Goal: Task Accomplishment & Management: Manage account settings

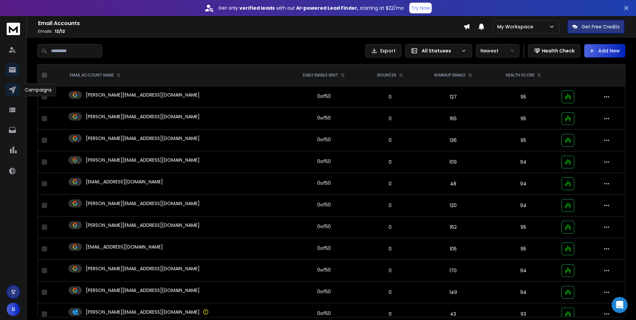
click at [12, 95] on link at bounding box center [12, 89] width 13 height 13
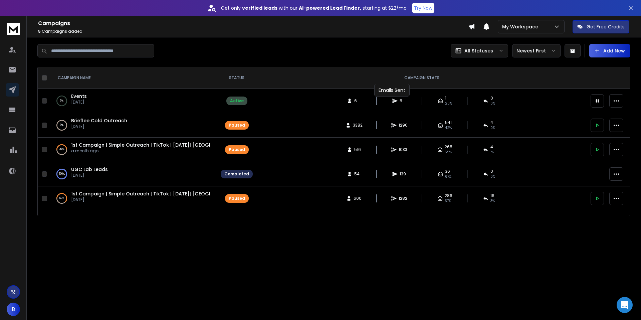
click at [392, 100] on div "5" at bounding box center [399, 101] width 20 height 6
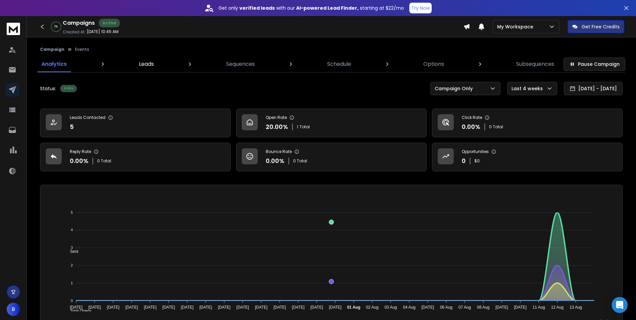
click at [155, 65] on link "Leads" at bounding box center [146, 64] width 23 height 16
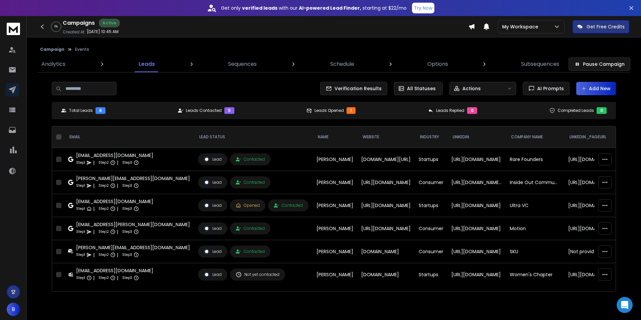
click at [603, 272] on icon "button" at bounding box center [605, 275] width 6 height 6
click at [92, 270] on div "[EMAIL_ADDRESS][DOMAIN_NAME]" at bounding box center [114, 270] width 77 height 7
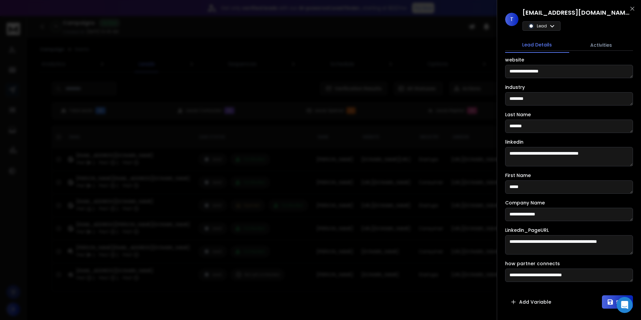
click at [180, 290] on div at bounding box center [320, 160] width 641 height 320
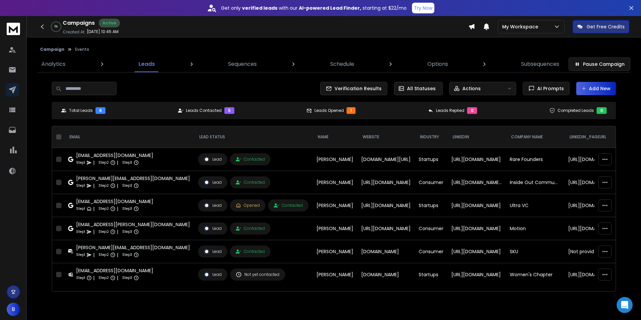
click at [236, 275] on div "Not yet contacted" at bounding box center [258, 275] width 44 height 6
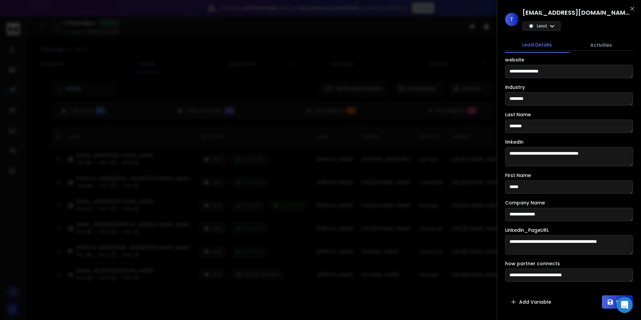
click at [292, 234] on div at bounding box center [320, 160] width 641 height 320
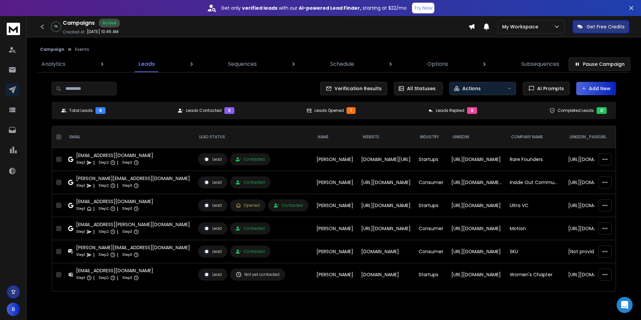
click at [495, 87] on div "Actions" at bounding box center [479, 88] width 51 height 7
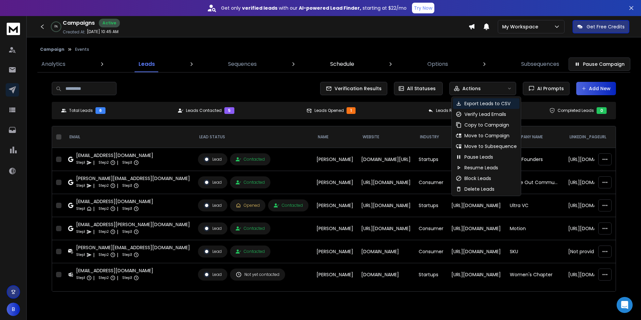
click at [338, 63] on p "Schedule" at bounding box center [342, 64] width 24 height 8
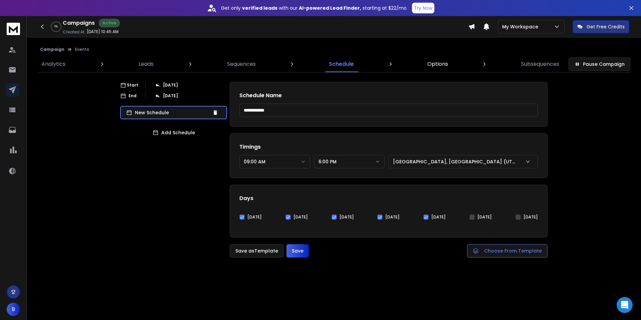
click at [439, 66] on p "Options" at bounding box center [437, 64] width 21 height 8
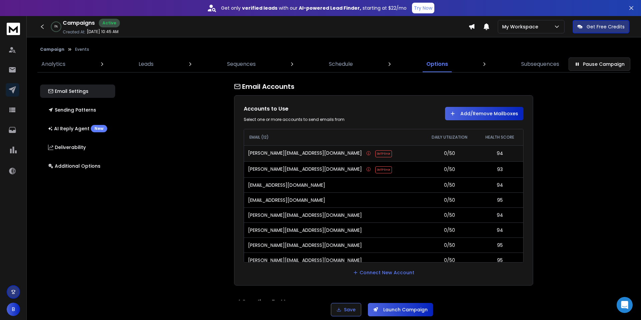
click at [381, 154] on div "[PERSON_NAME][EMAIL_ADDRESS][DOMAIN_NAME] SMTP Error" at bounding box center [333, 154] width 170 height 8
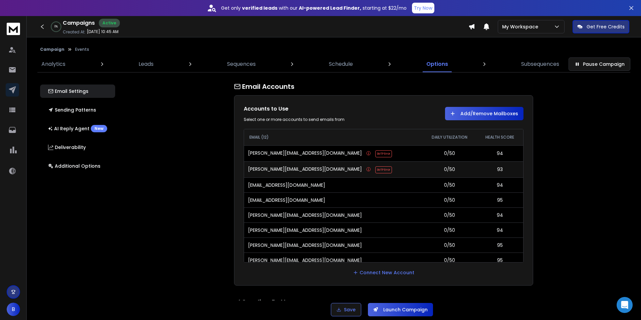
click at [375, 169] on span "SMTP Error" at bounding box center [383, 169] width 17 height 7
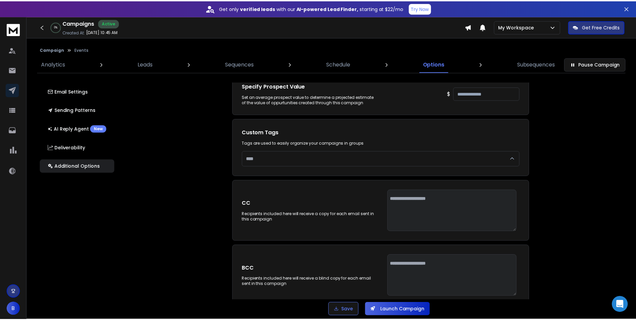
scroll to position [1376, 0]
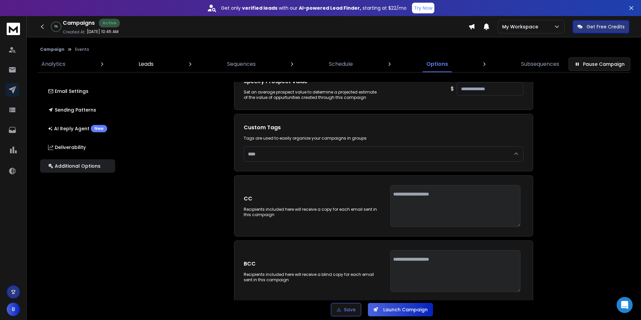
click at [152, 64] on p "Leads" at bounding box center [146, 64] width 15 height 8
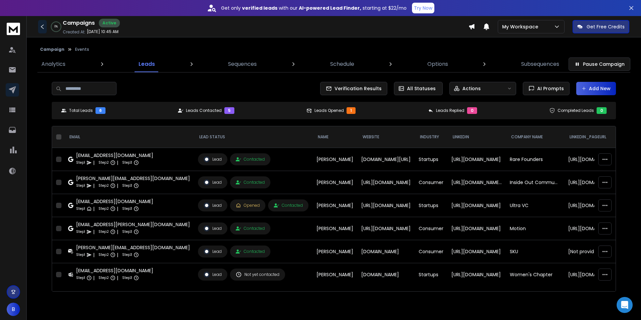
click at [43, 27] on icon at bounding box center [42, 27] width 6 height 6
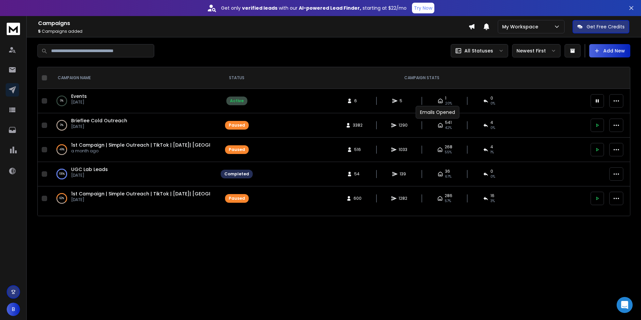
click at [445, 123] on span "541" at bounding box center [448, 122] width 7 height 5
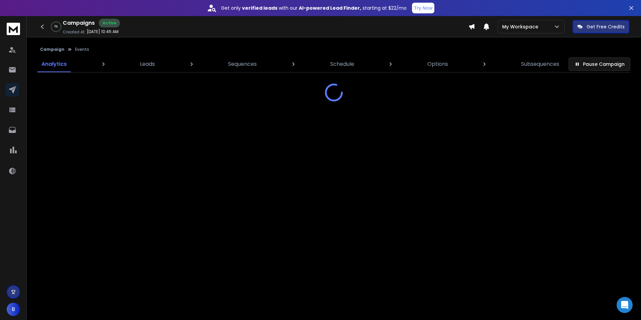
click at [11, 25] on img at bounding box center [13, 29] width 13 height 12
